Goal: Navigation & Orientation: Find specific page/section

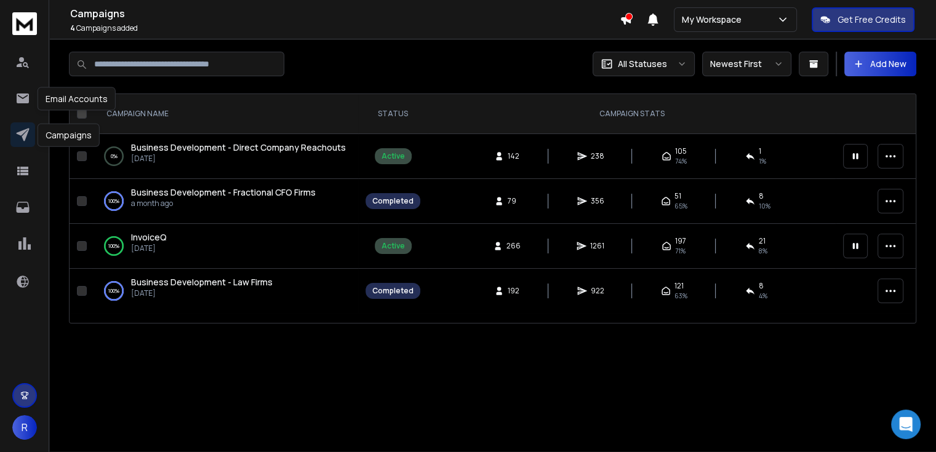
drag, startPoint x: 22, startPoint y: 93, endPoint x: 158, endPoint y: 147, distance: 145.8
click at [22, 93] on icon at bounding box center [22, 98] width 15 height 15
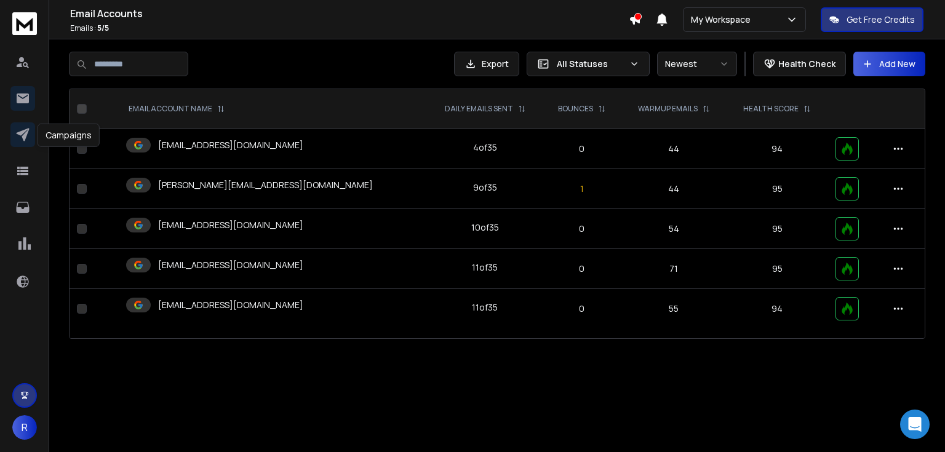
click at [27, 137] on icon at bounding box center [22, 134] width 15 height 15
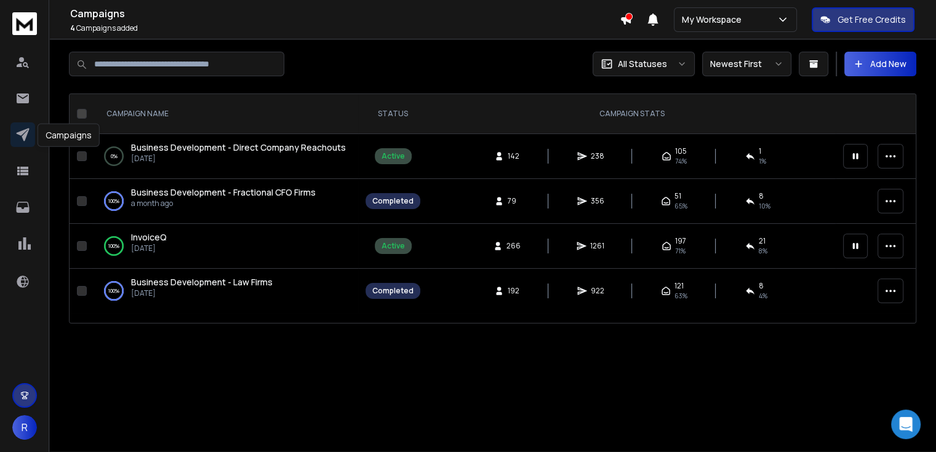
click at [417, 69] on div at bounding box center [281, 64] width 424 height 25
